Goal: Information Seeking & Learning: Find contact information

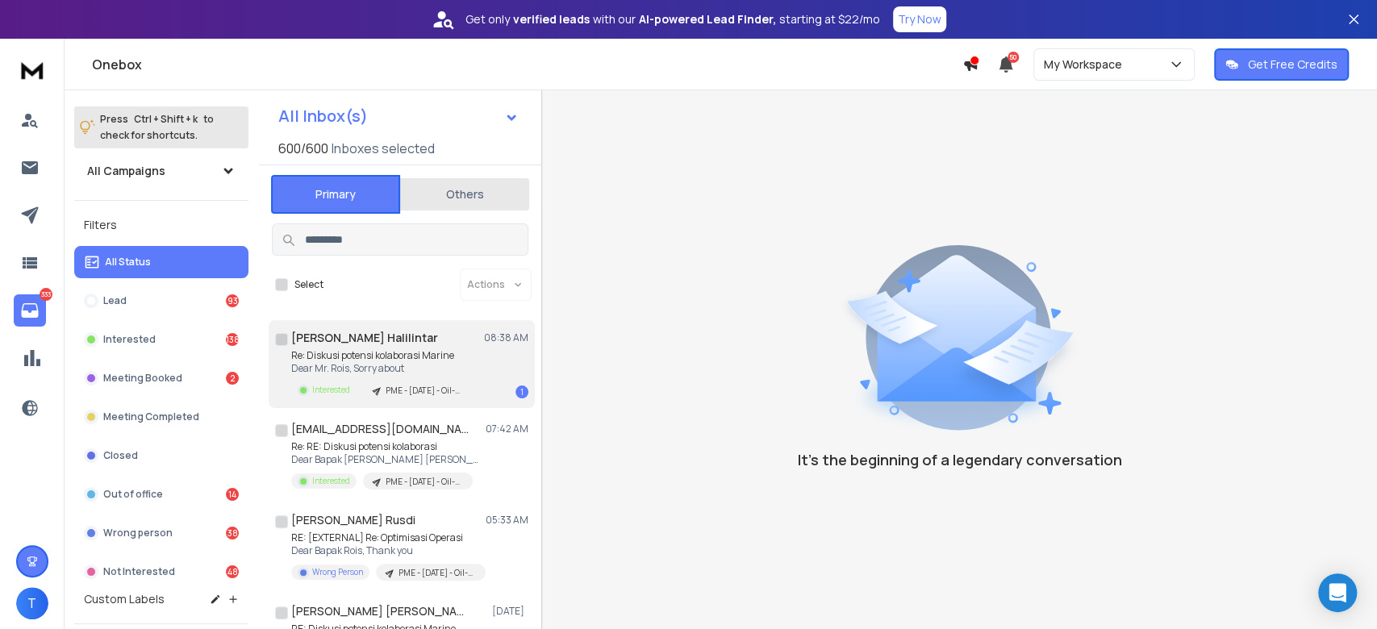
click at [344, 359] on p "Re: Diskusi potensi kolaborasi Marine" at bounding box center [382, 355] width 182 height 13
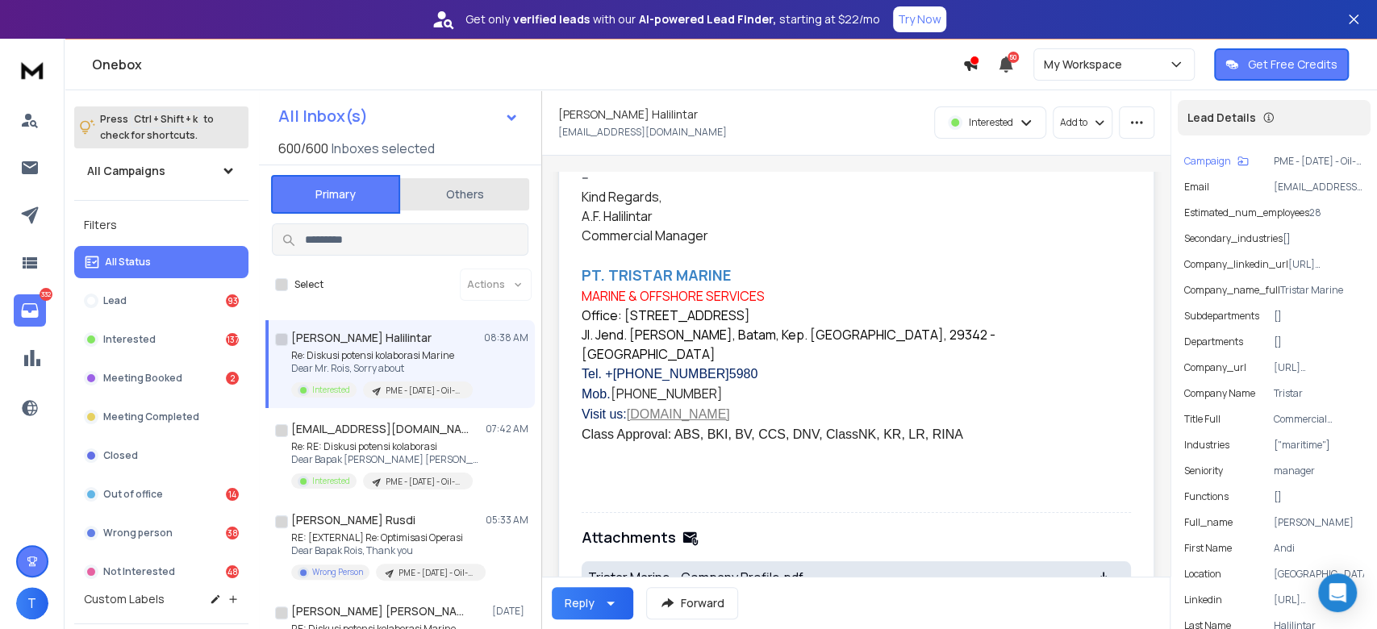
scroll to position [4159, 0]
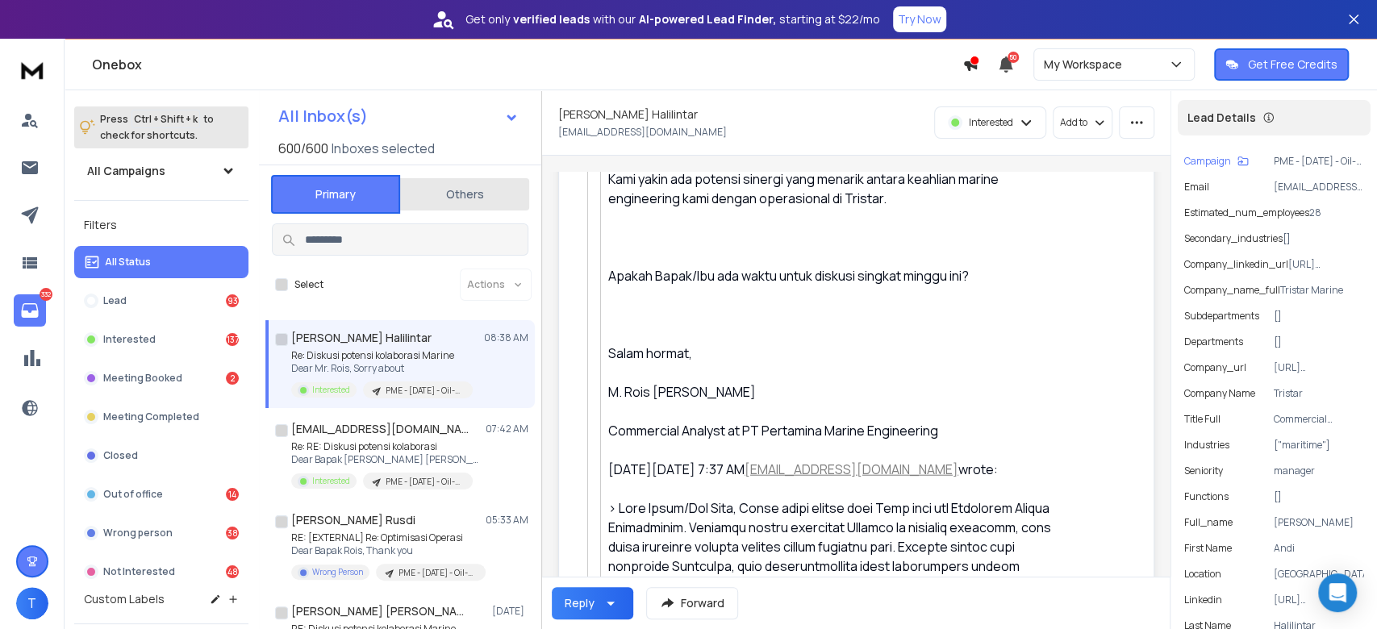
scroll to position [2545, 0]
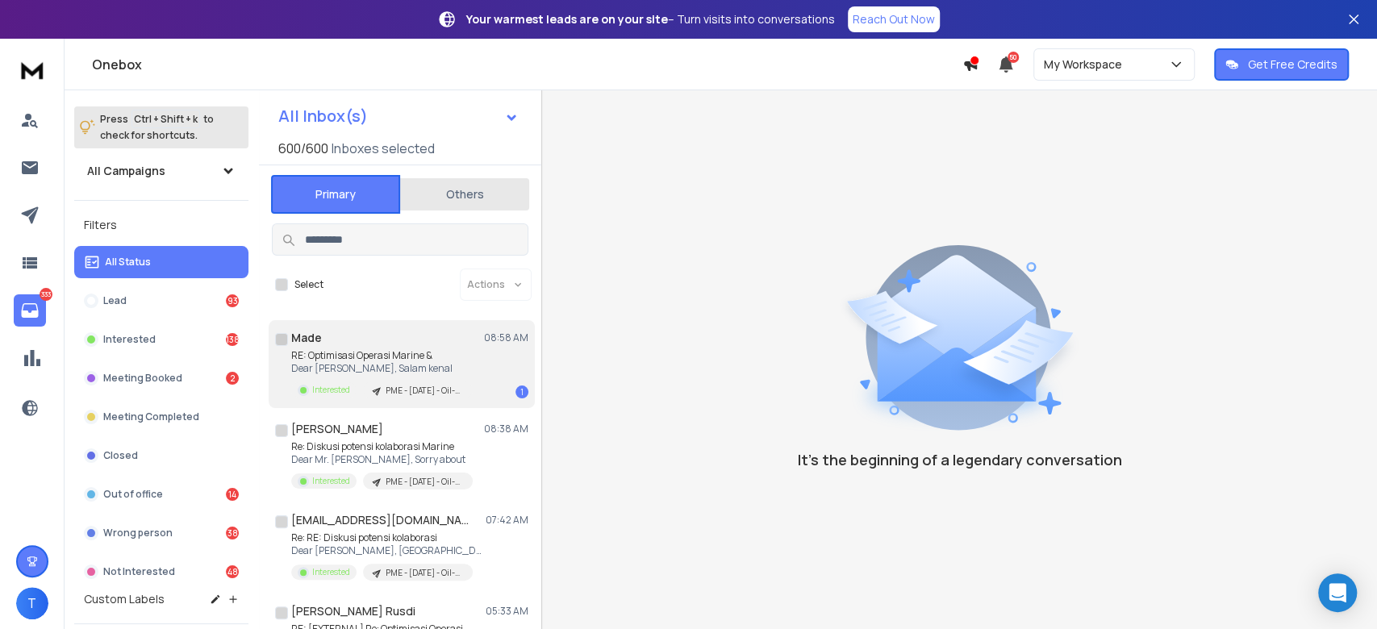
click at [388, 357] on p "RE: Optimisasi Operasi Marine &" at bounding box center [382, 355] width 182 height 13
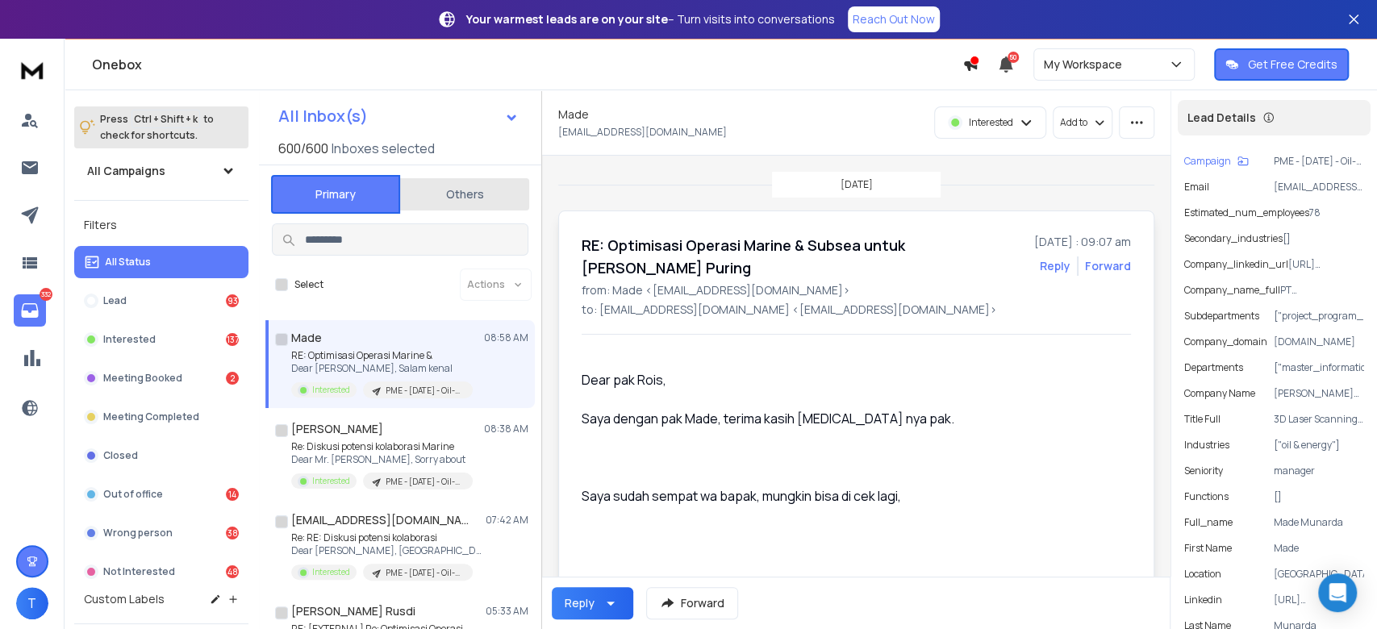
drag, startPoint x: 611, startPoint y: 378, endPoint x: 632, endPoint y: 378, distance: 21.0
click at [632, 378] on span "Dear pak Rois," at bounding box center [624, 380] width 85 height 18
click at [683, 371] on p "Dear pak Rois," at bounding box center [817, 379] width 471 height 19
drag, startPoint x: 660, startPoint y: 382, endPoint x: 635, endPoint y: 381, distance: 25.1
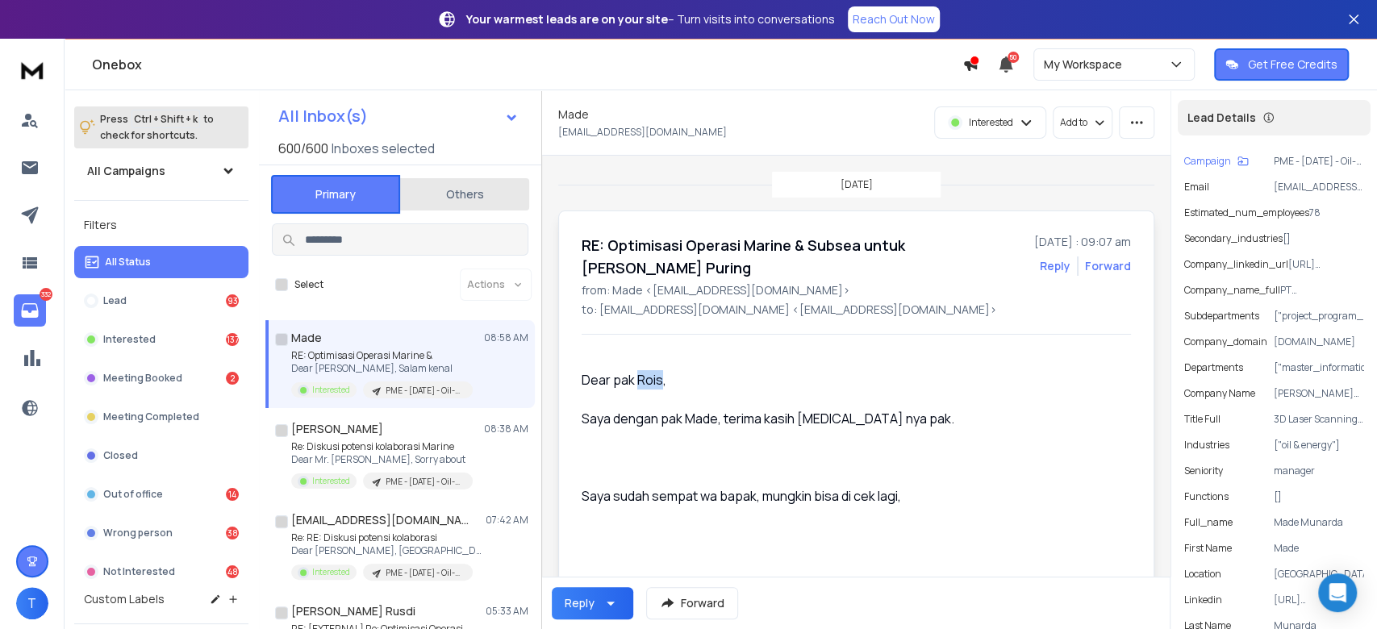
click at [635, 381] on span "Dear pak Rois," at bounding box center [624, 380] width 85 height 18
drag, startPoint x: 581, startPoint y: 378, endPoint x: 658, endPoint y: 378, distance: 77.5
click at [658, 378] on span "Dear pak Rois," at bounding box center [624, 380] width 85 height 18
click at [365, 236] on input at bounding box center [400, 239] width 257 height 32
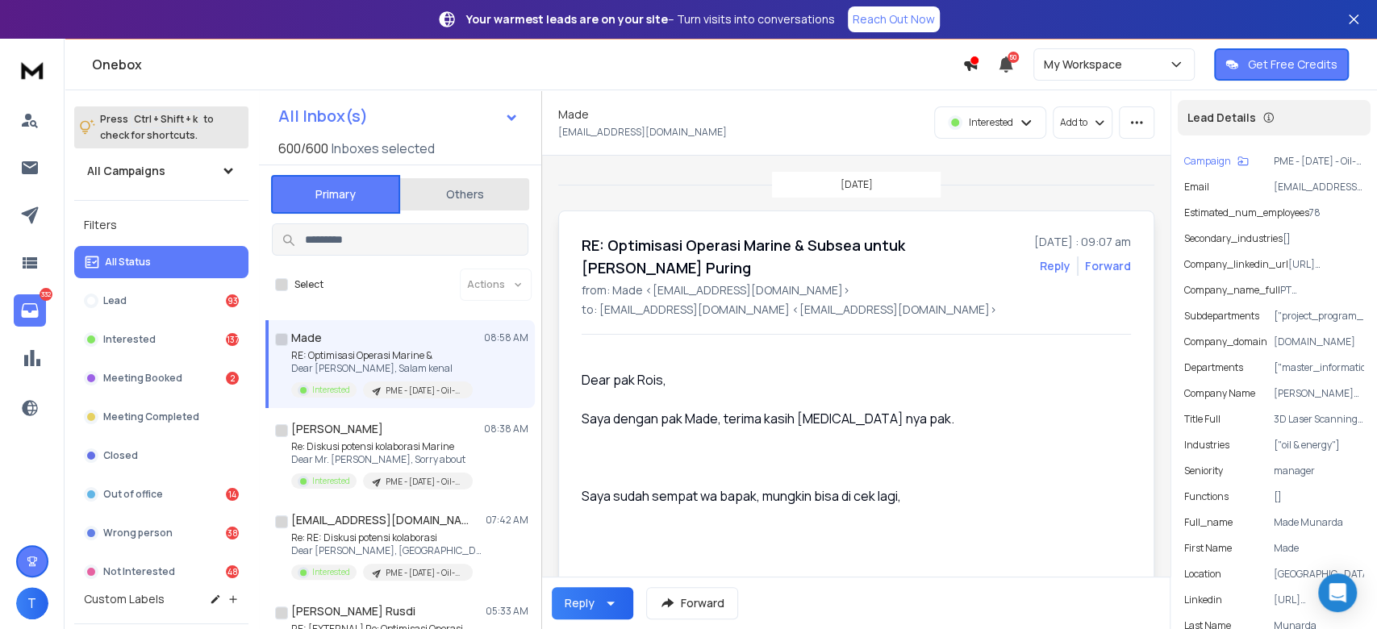
click at [460, 140] on div "600 / 600 Inboxes selected" at bounding box center [400, 148] width 244 height 19
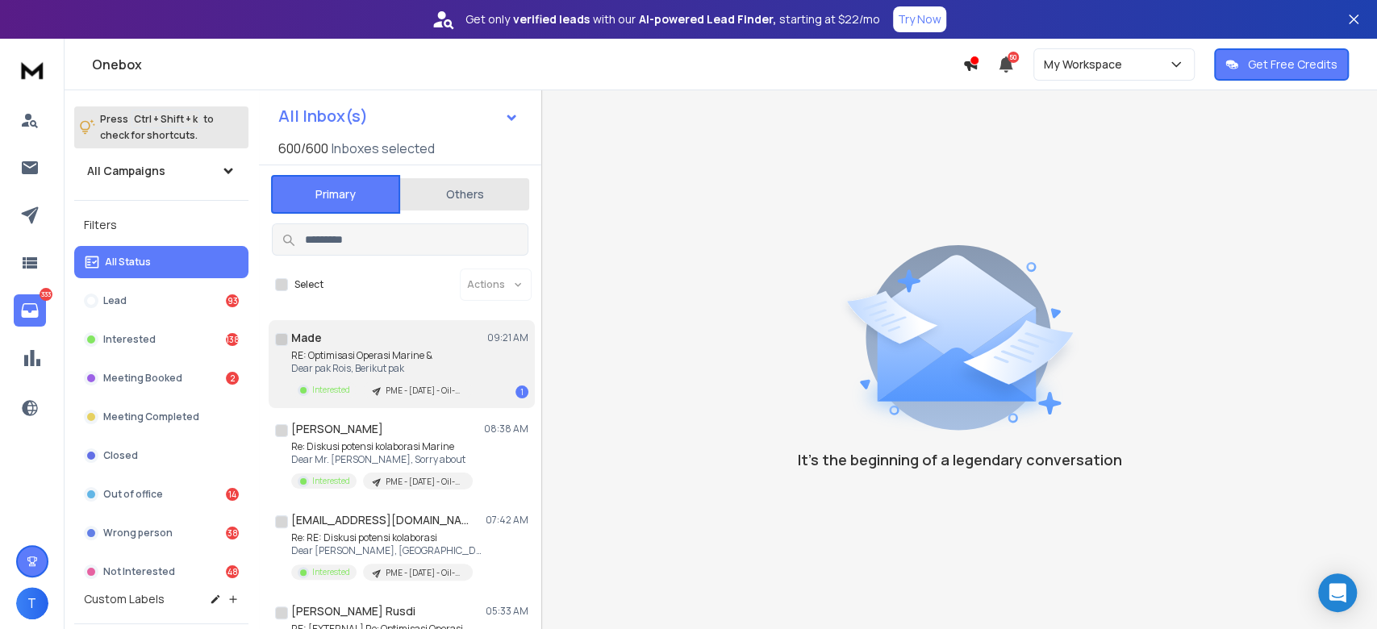
click at [481, 352] on div "RE: Optimisasi Operasi Marine & Dear pak Rois, Berikut pak Interested PME - Sep…" at bounding box center [409, 373] width 237 height 49
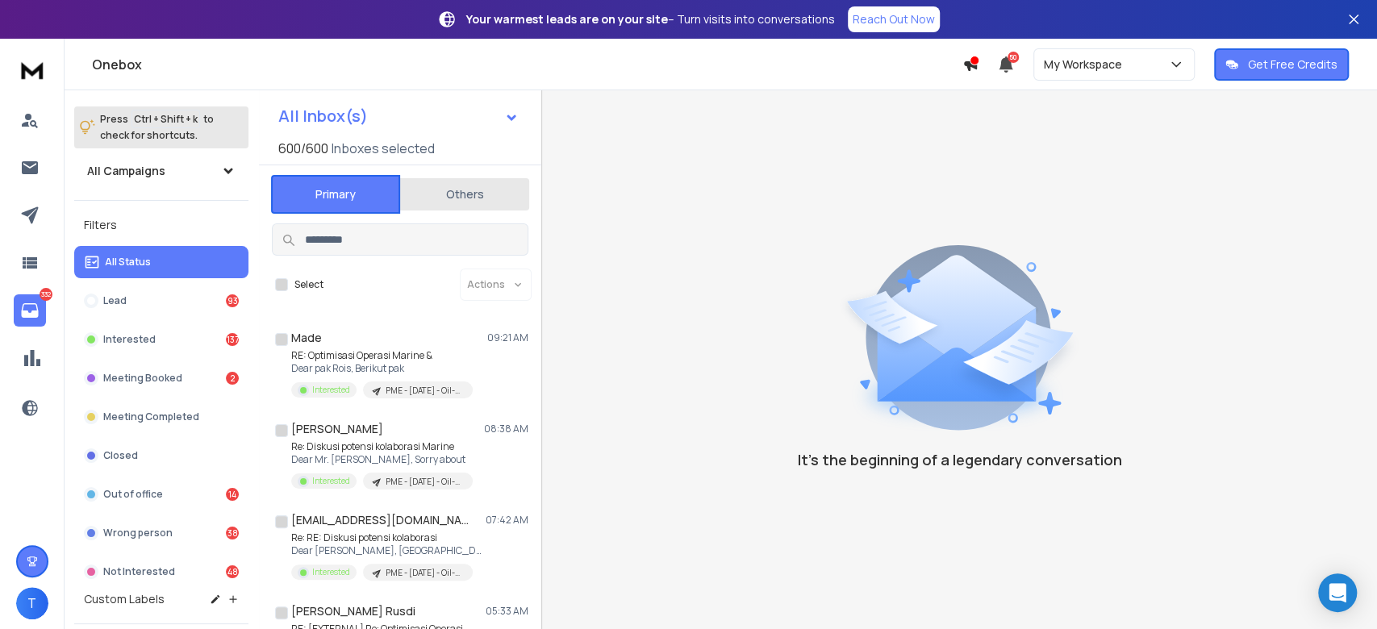
click at [357, 309] on div "Select Actions Made 09:21 AM RE: Optimisasi Operasi Marine & Dear pak Rois, Ber…" at bounding box center [400, 500] width 282 height 566
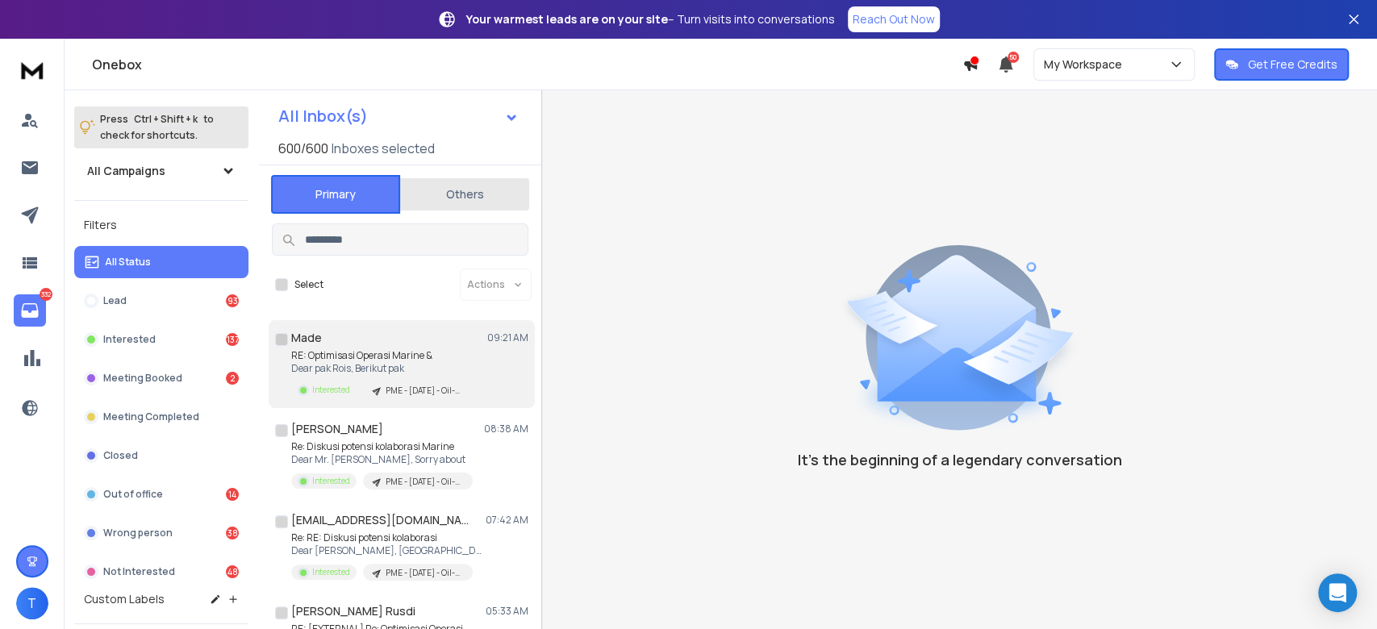
click at [360, 345] on div "Made 09:21 AM" at bounding box center [409, 338] width 237 height 16
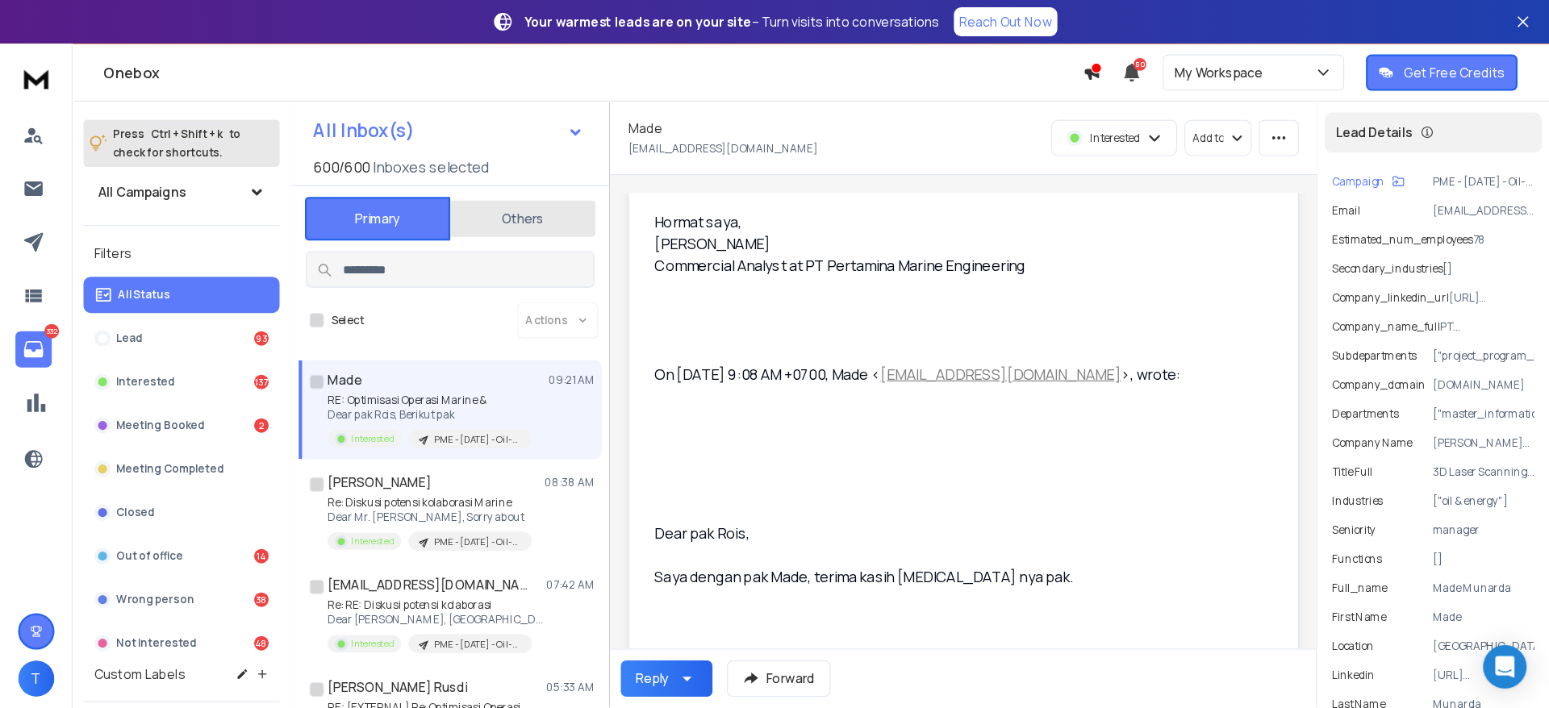
scroll to position [1291, 0]
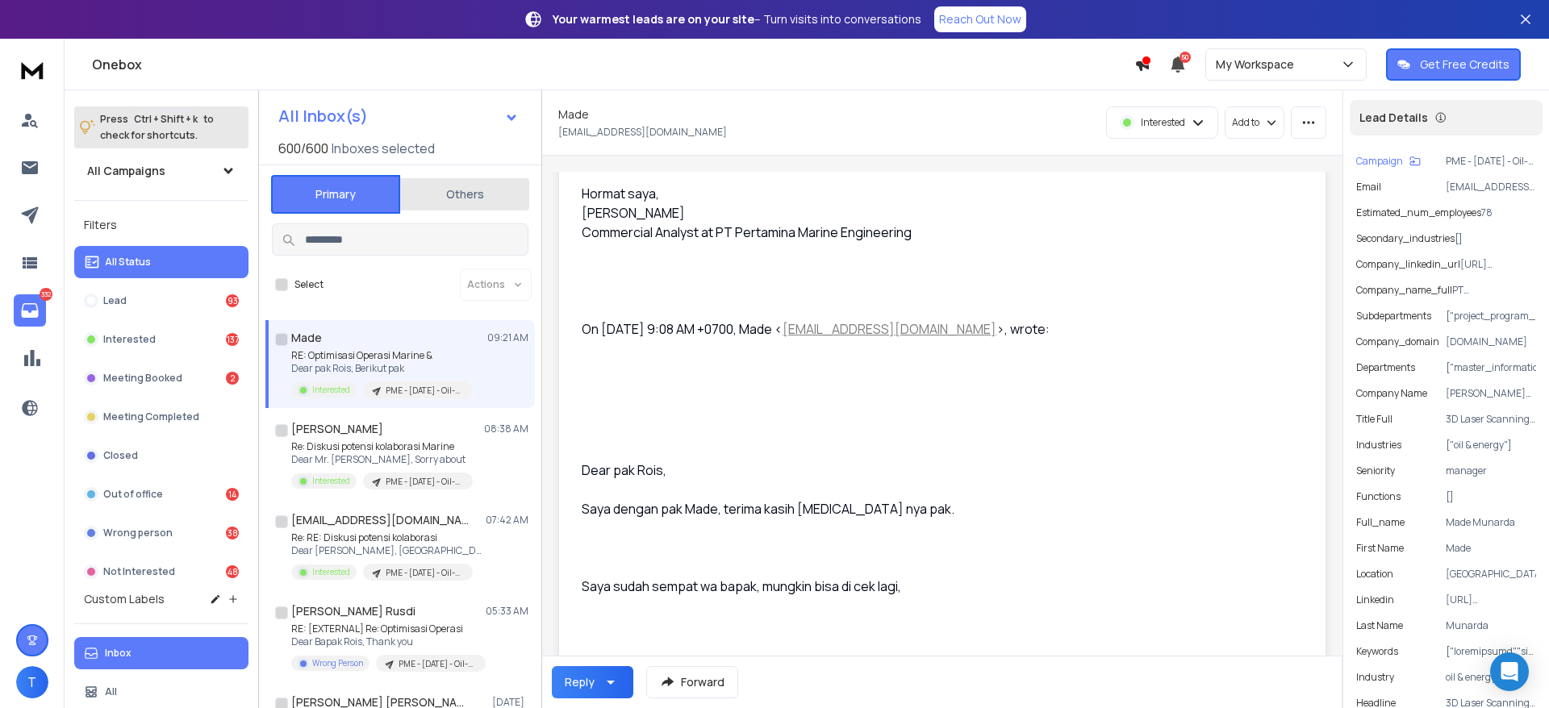
drag, startPoint x: 1342, startPoint y: 1, endPoint x: 713, endPoint y: 215, distance: 664.9
click at [713, 215] on p "Hormat saya, M. Rois Al Amin Commercial Analyst at PT Pertamina Marine Engineer…" at bounding box center [817, 213] width 471 height 58
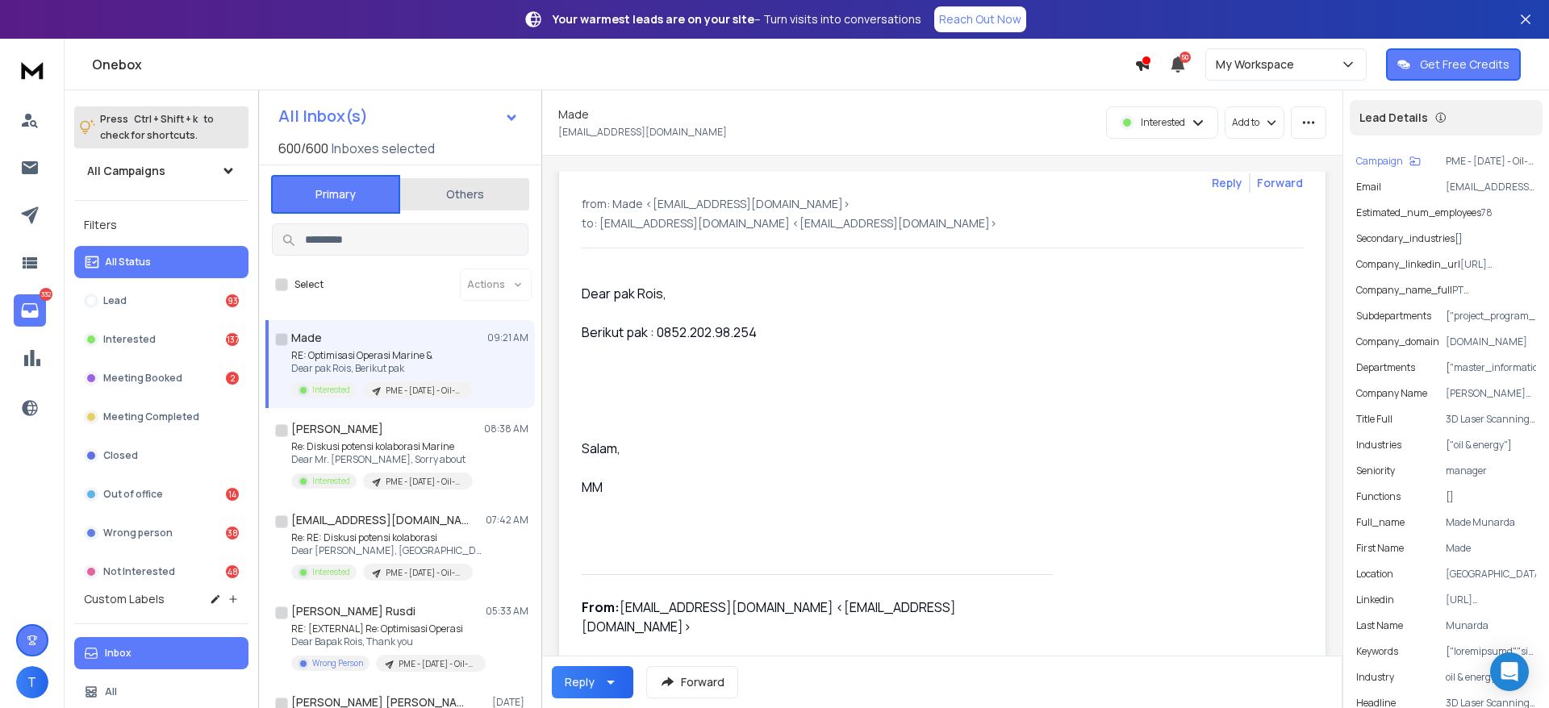
scroll to position [121, 0]
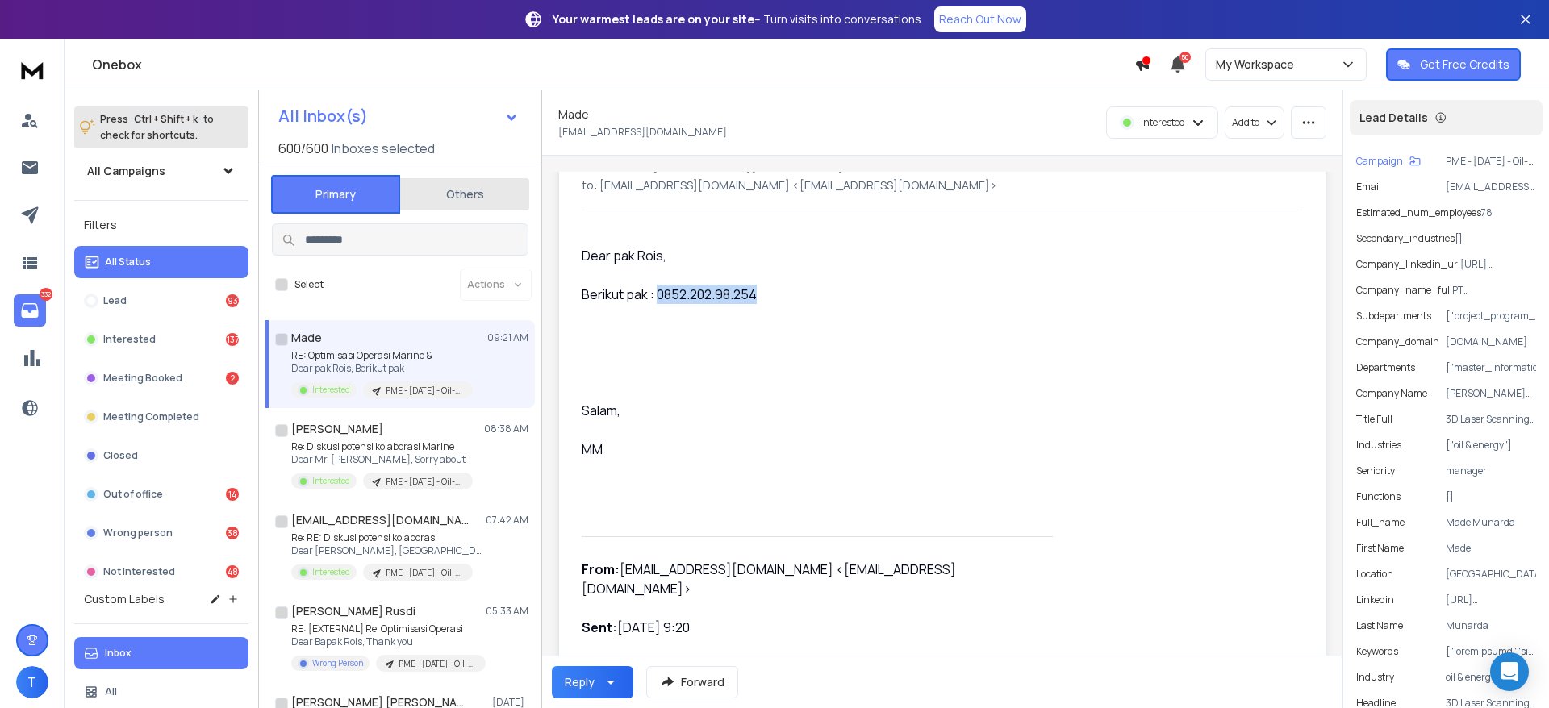
drag, startPoint x: 656, startPoint y: 294, endPoint x: 762, endPoint y: 286, distance: 106.0
click at [762, 286] on p "Berikut pak : 0852.202.98.254" at bounding box center [817, 294] width 471 height 19
copy span "0852.202.98.254"
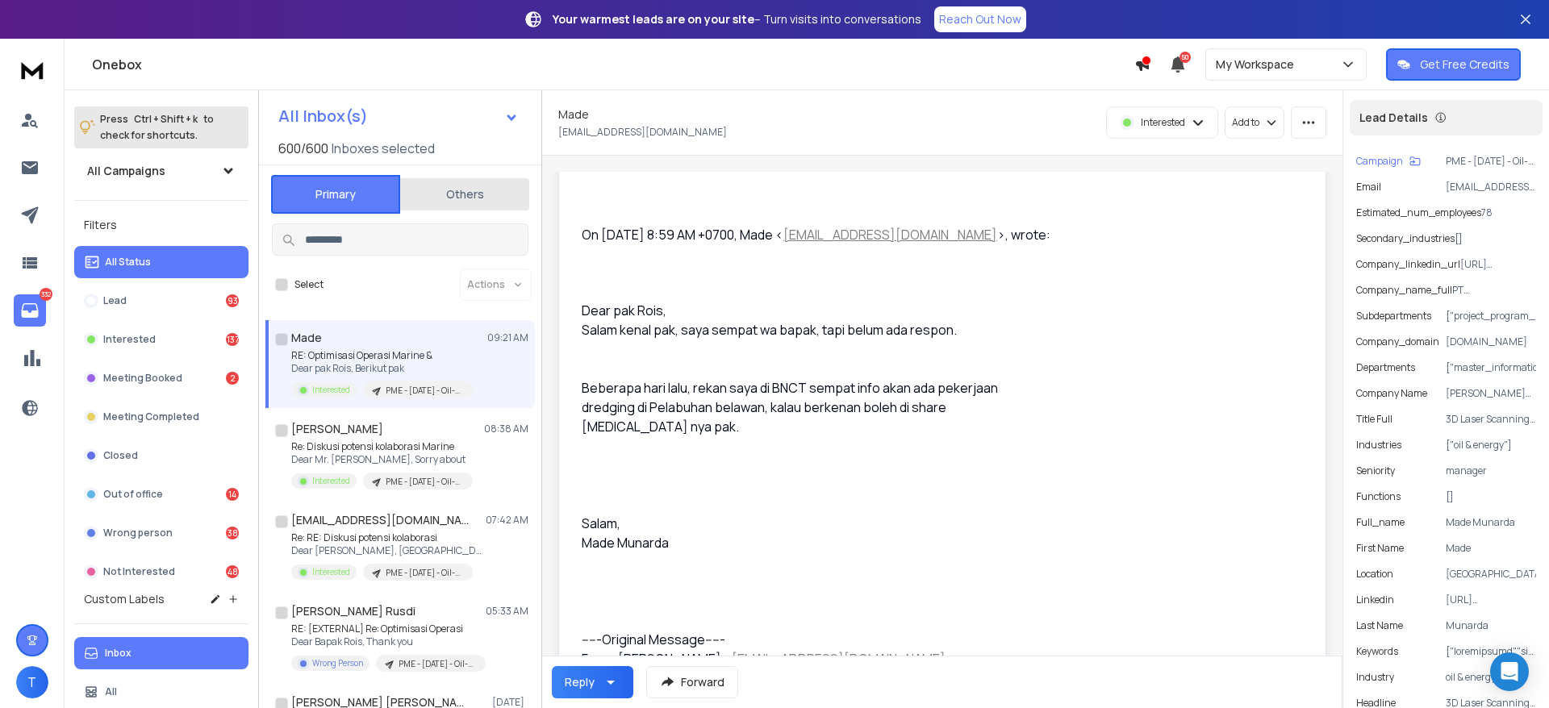
scroll to position [3388, 0]
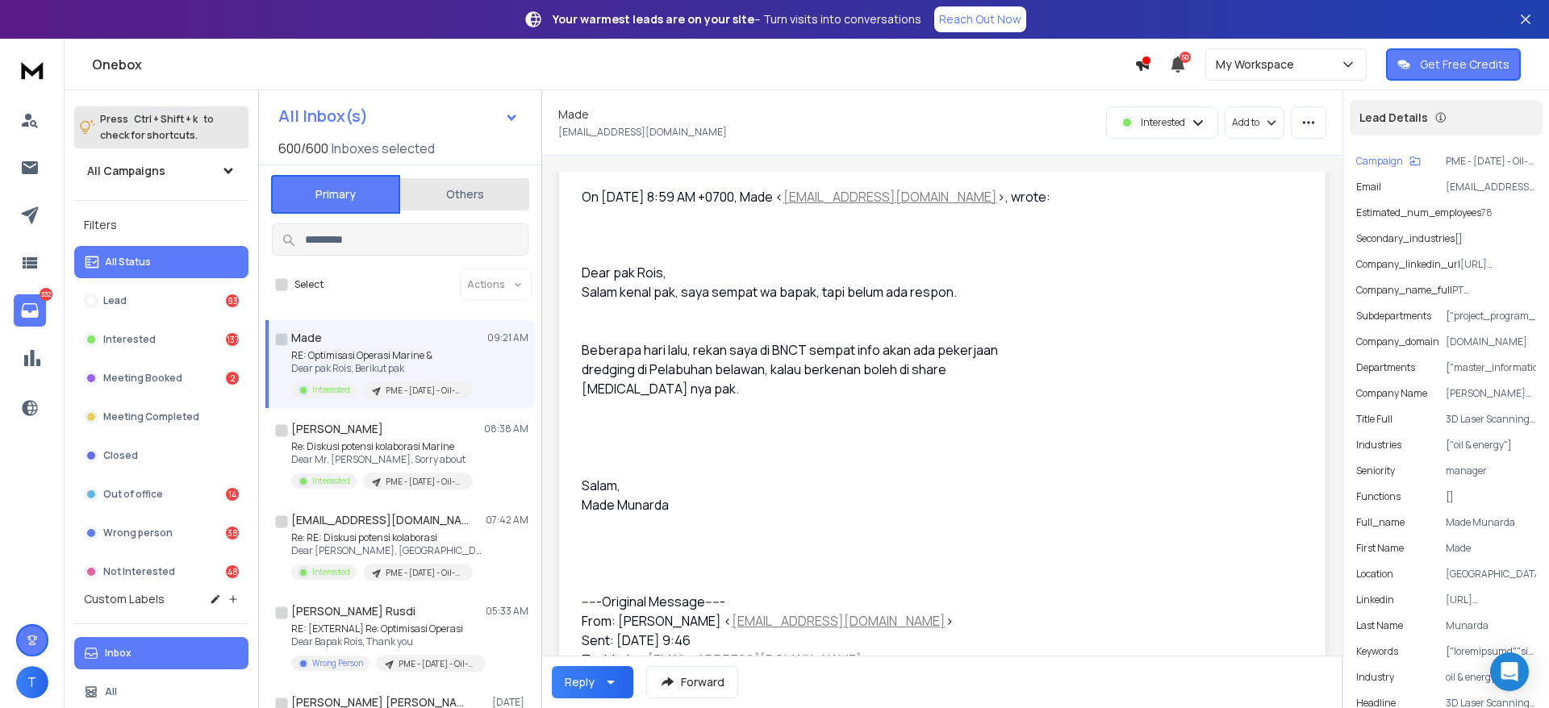
drag, startPoint x: 692, startPoint y: 389, endPoint x: 961, endPoint y: 386, distance: 268.7
drag, startPoint x: 694, startPoint y: 390, endPoint x: 712, endPoint y: 404, distance: 22.9
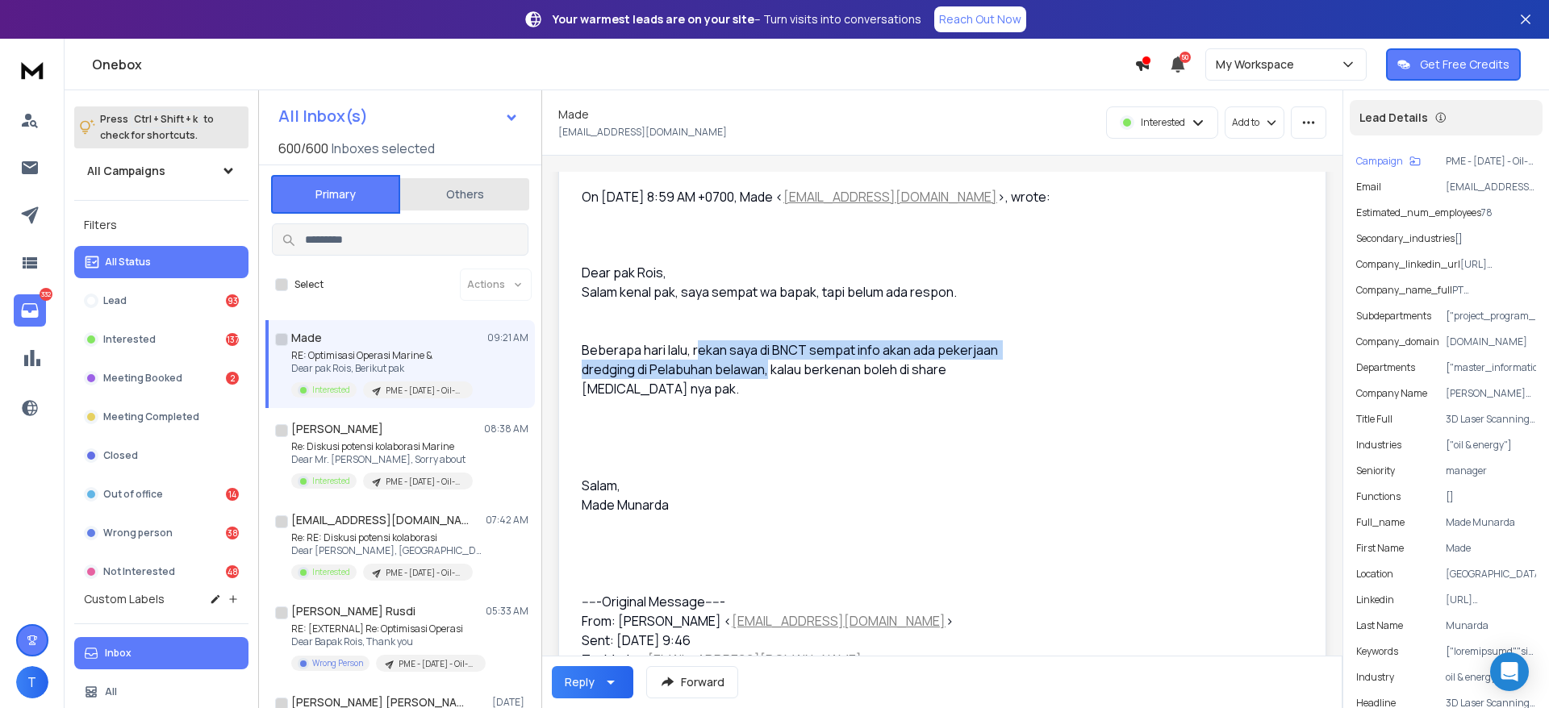
copy p "rekan saya di BNCT sempat info akan ada pekerjaan dredging di Pelabuhan belawan"
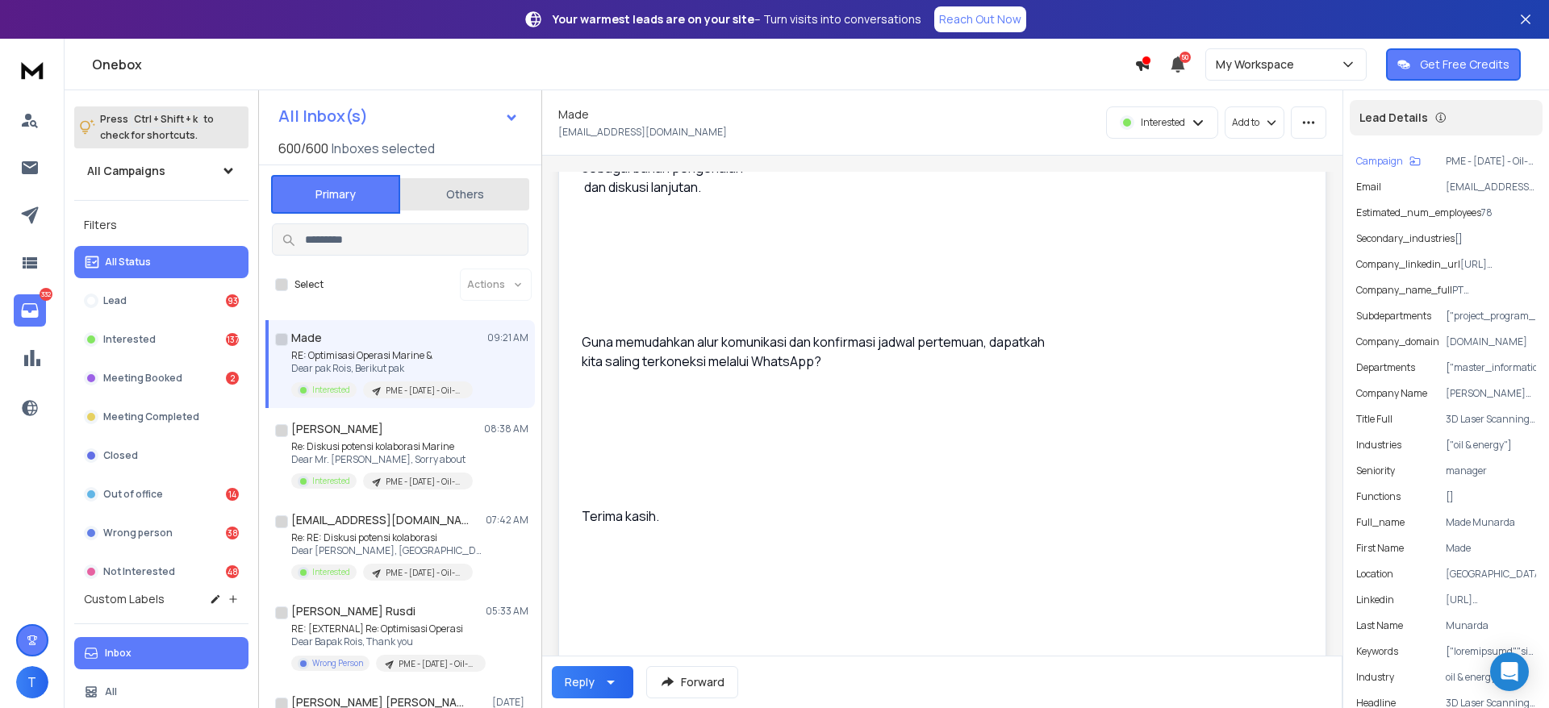
scroll to position [2420, 0]
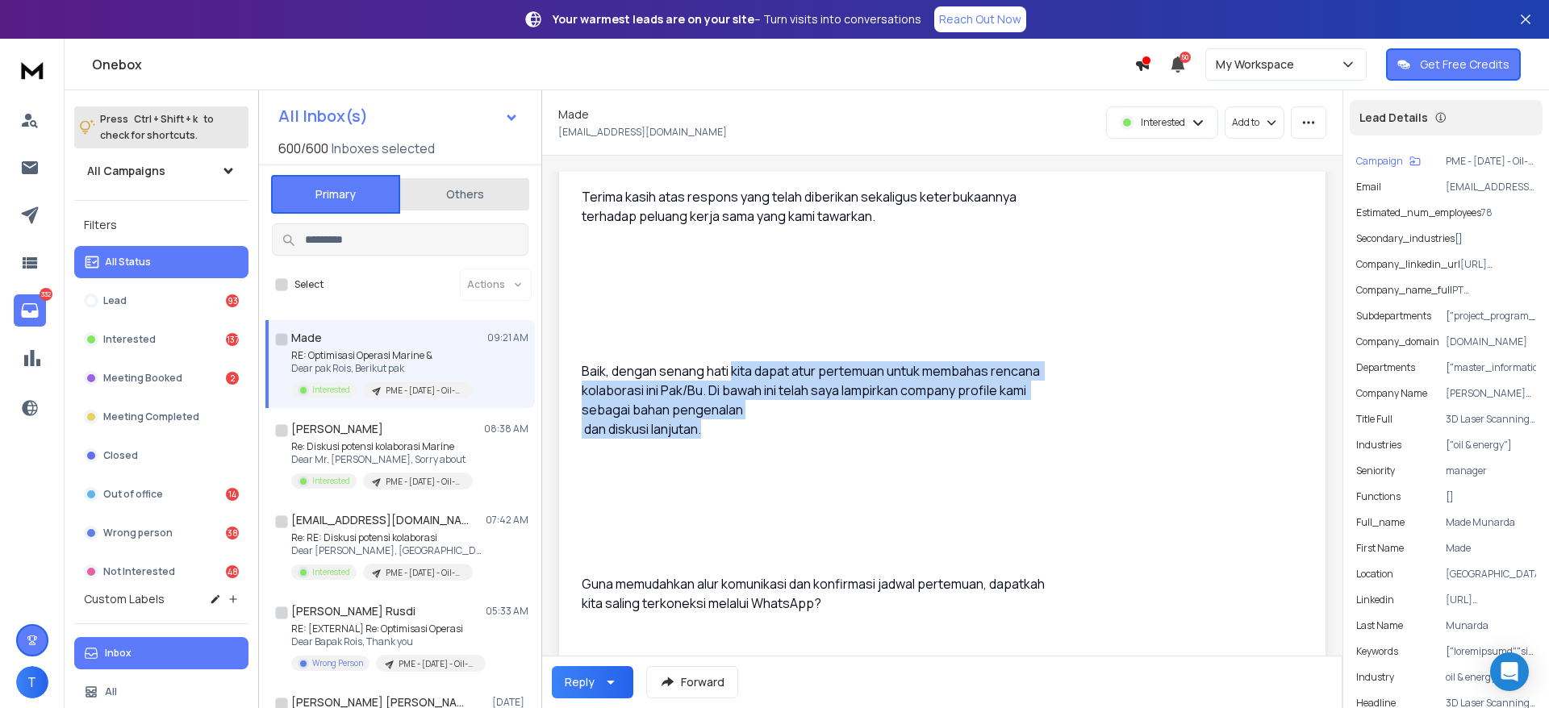
drag, startPoint x: 735, startPoint y: 370, endPoint x: 760, endPoint y: 421, distance: 57.4
click at [760, 421] on p "Baik, dengan senang hati kita dapat atur pertemuan untuk membahas rencana kolab…" at bounding box center [817, 399] width 471 height 77
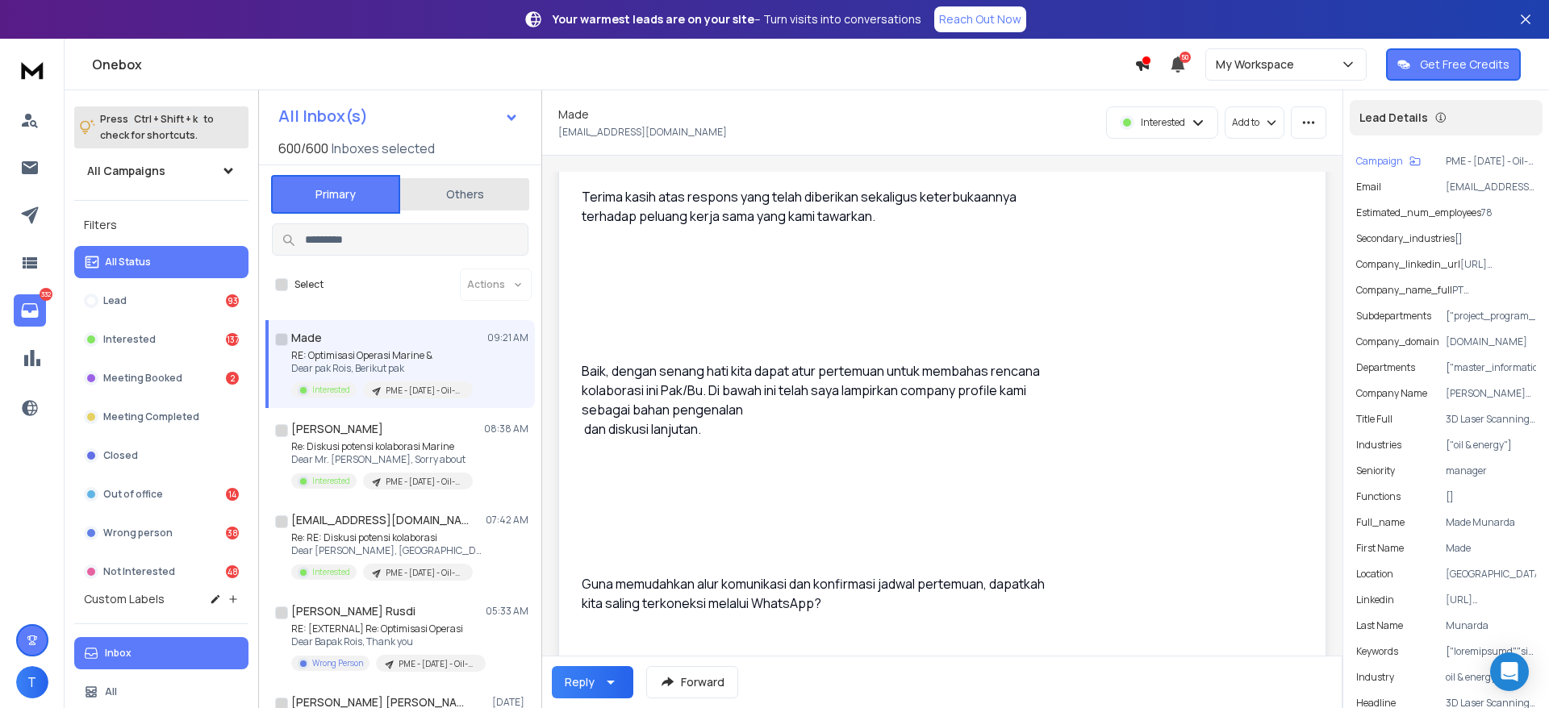
click at [760, 319] on div at bounding box center [817, 294] width 471 height 58
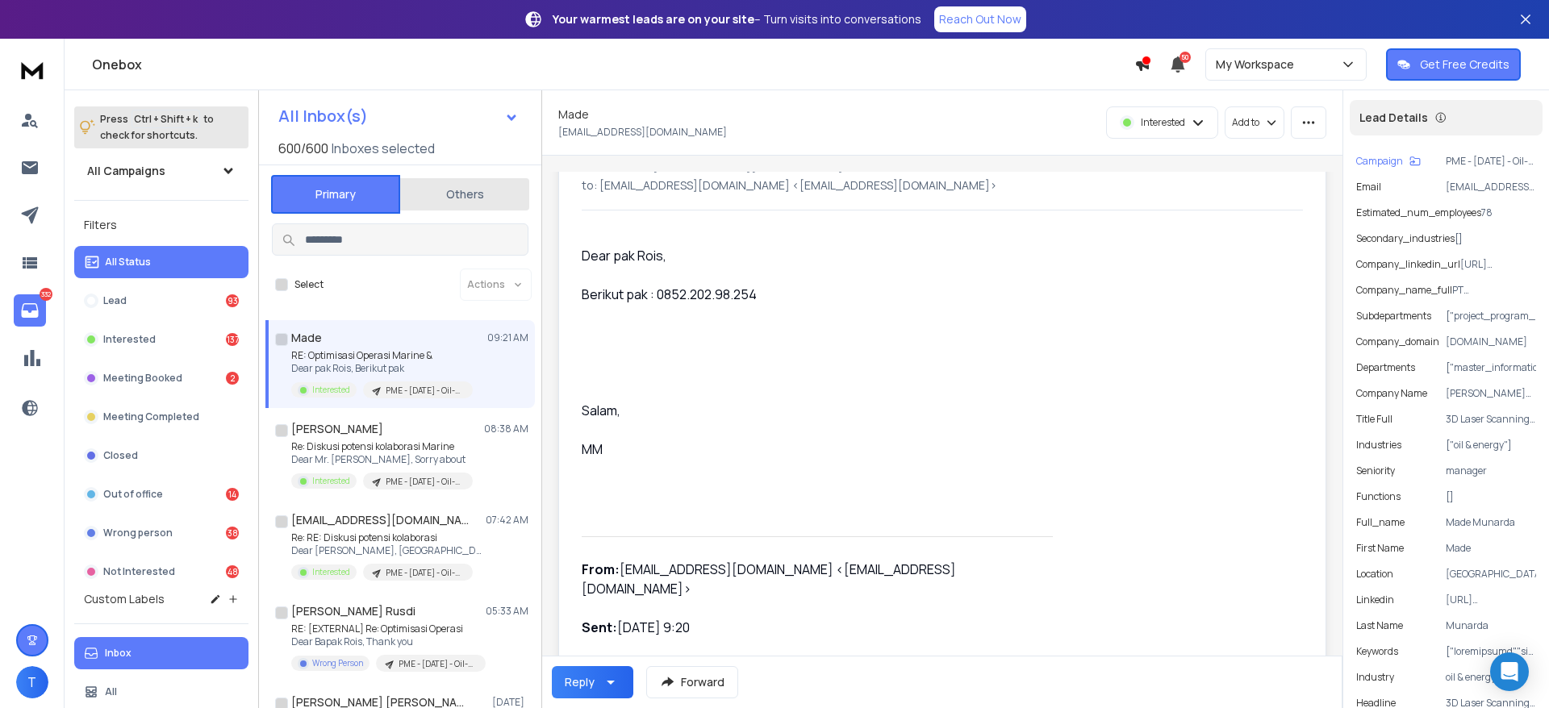
scroll to position [0, 0]
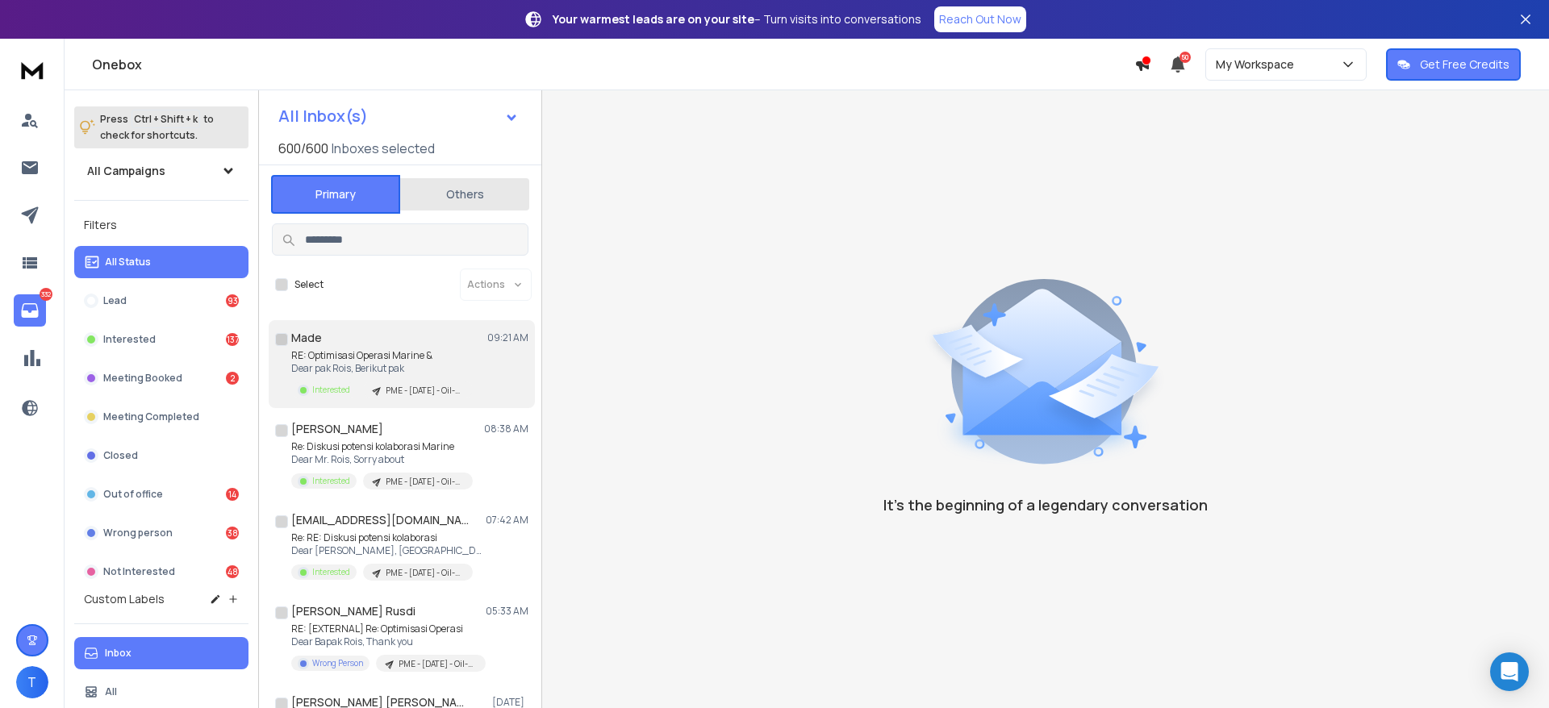
click at [429, 351] on p "RE: Optimisasi Operasi Marine &" at bounding box center [382, 355] width 182 height 13
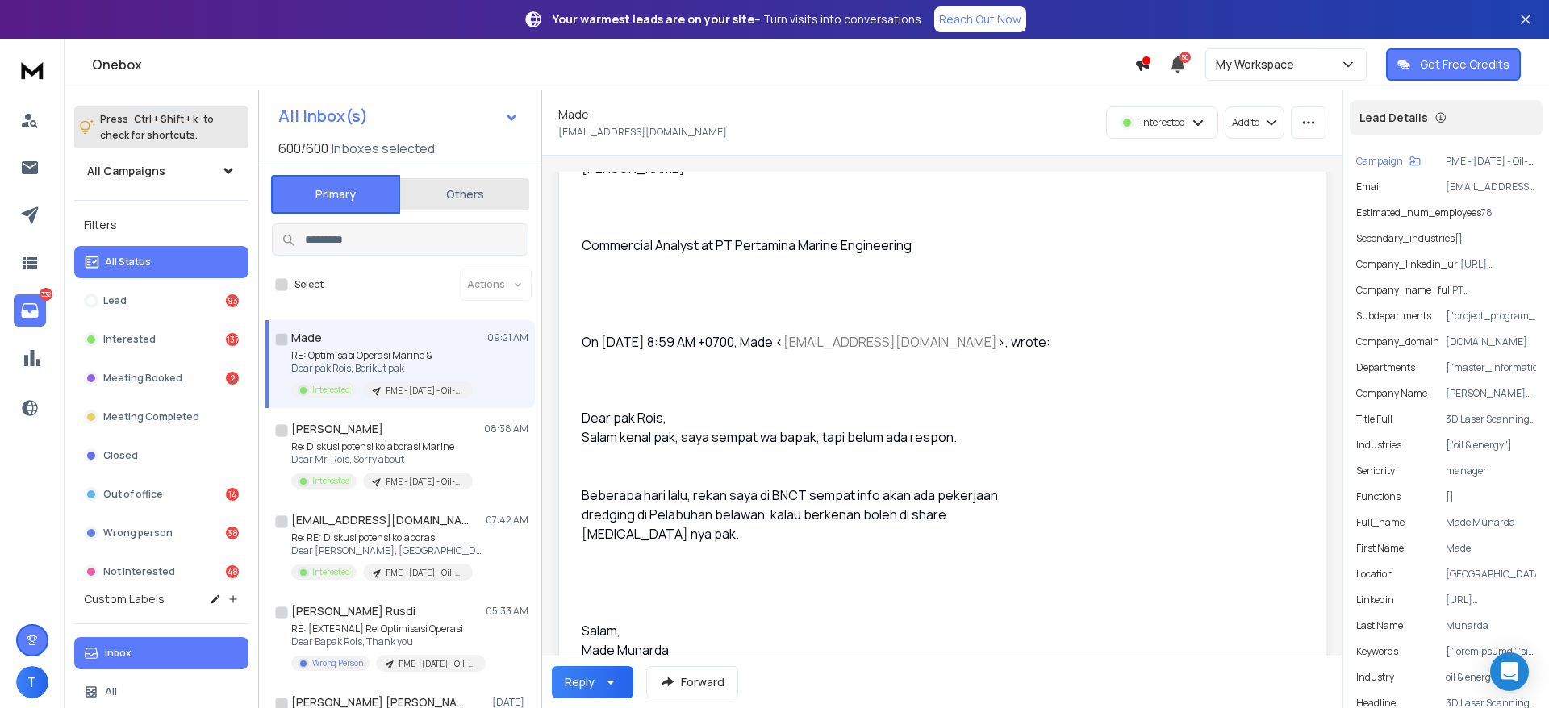
scroll to position [3388, 0]
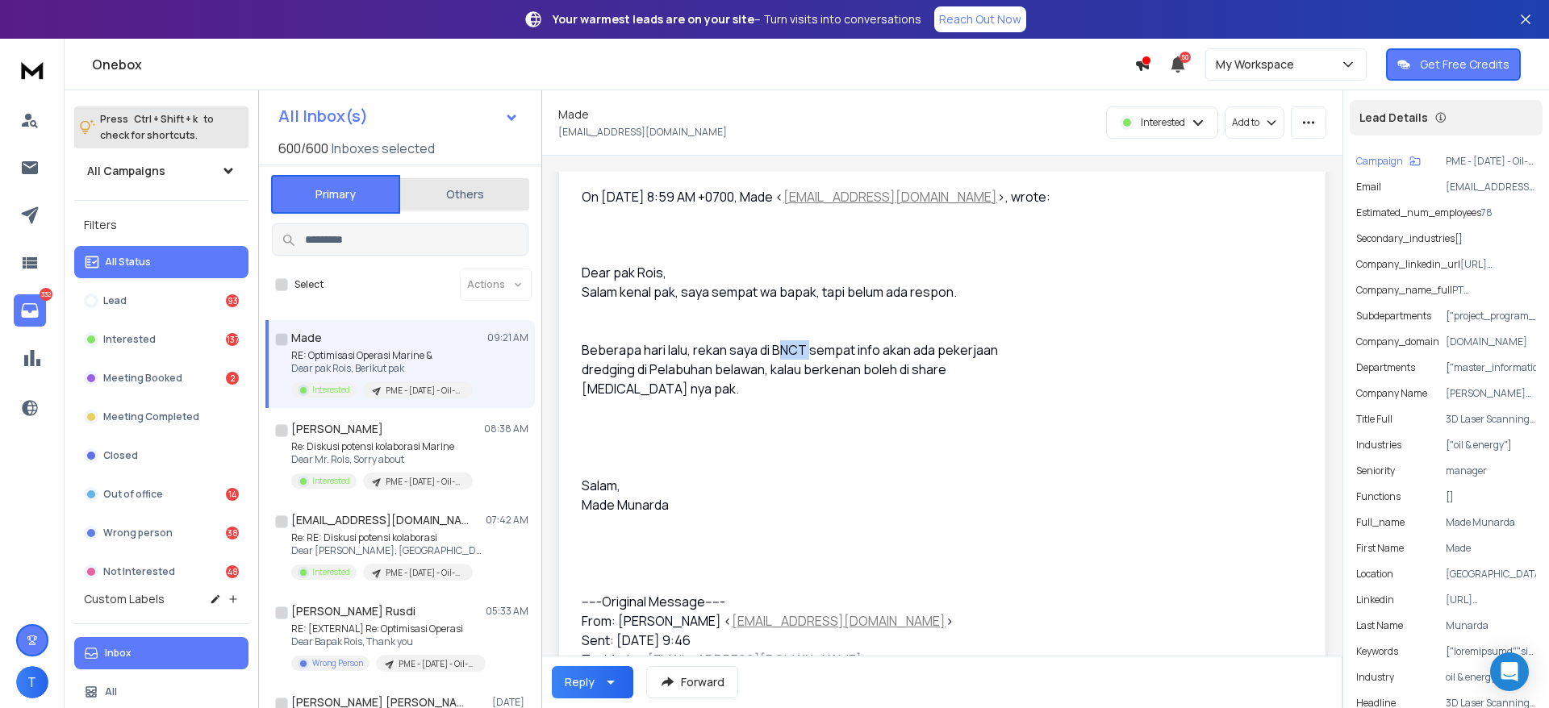
drag, startPoint x: 772, startPoint y: 389, endPoint x: 804, endPoint y: 385, distance: 32.5
copy p "BNCT"
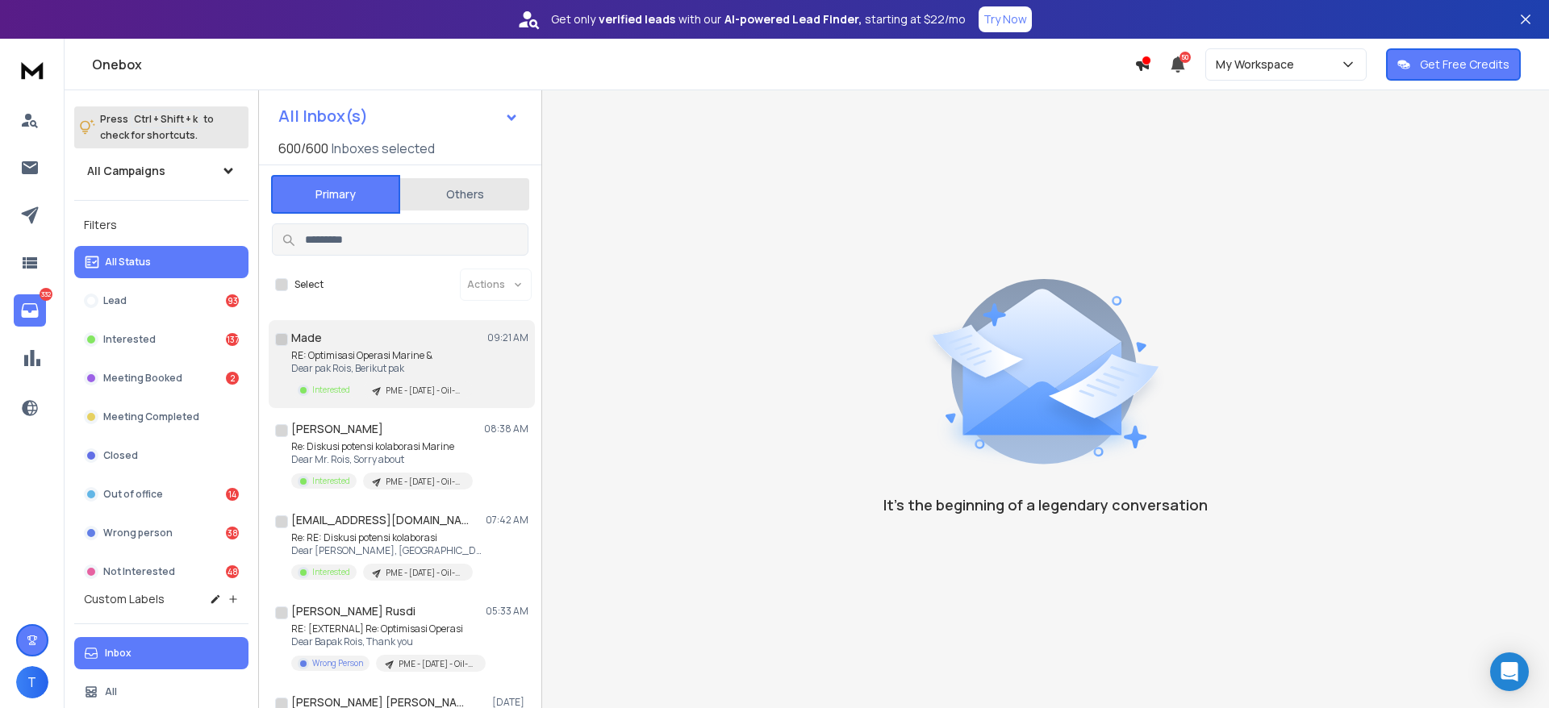
click at [402, 375] on div "RE: Optimisasi Operasi Marine & Dear pak Rois, Berikut pak Interested PME - [DA…" at bounding box center [382, 373] width 182 height 49
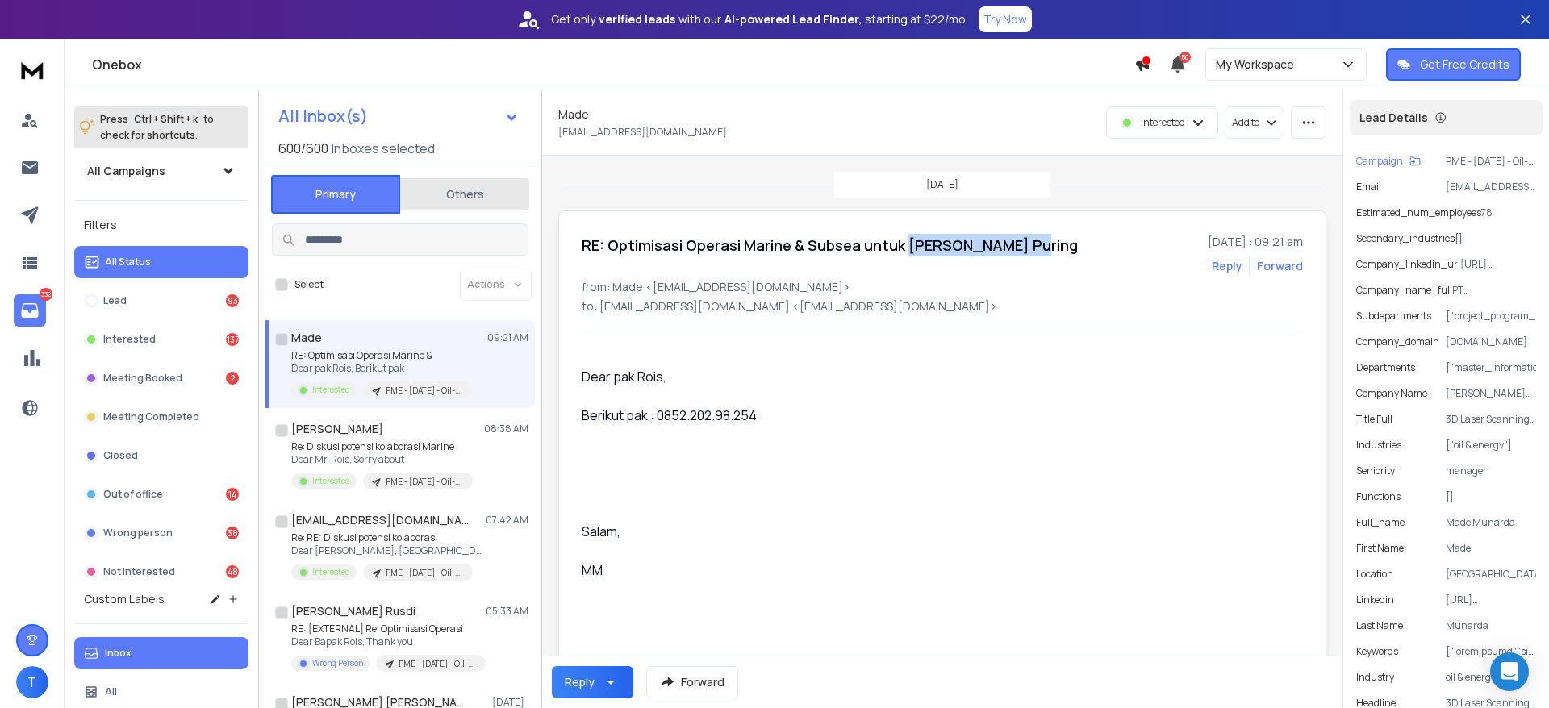
drag, startPoint x: 903, startPoint y: 247, endPoint x: 1075, endPoint y: 239, distance: 172.0
click at [1075, 239] on div "RE: Optimisasi Operasi Marine & Subsea untuk Tri Panji Puring 9 September 2025 …" at bounding box center [942, 255] width 721 height 42
copy h1 "Tri Panji Puring"
